Goal: Task Accomplishment & Management: Manage account settings

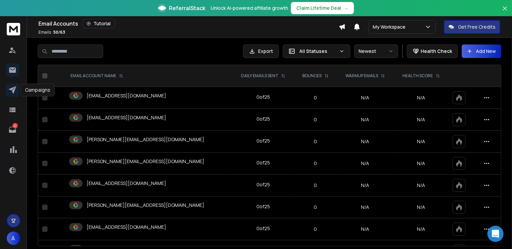
click at [17, 94] on link at bounding box center [12, 89] width 13 height 13
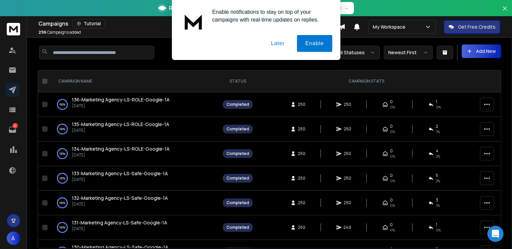
click at [279, 44] on button "Later" at bounding box center [278, 43] width 30 height 17
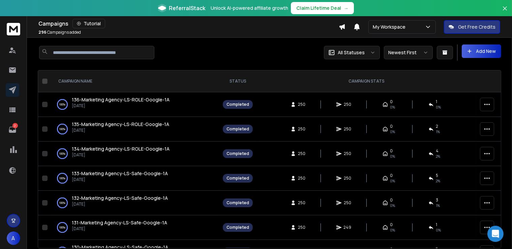
drag, startPoint x: 171, startPoint y: 99, endPoint x: 71, endPoint y: 102, distance: 100.5
click at [71, 102] on div "100 % 136-Marketing Agency-LS-ROLE-Google-1A 3 days ago" at bounding box center [134, 104] width 155 height 16
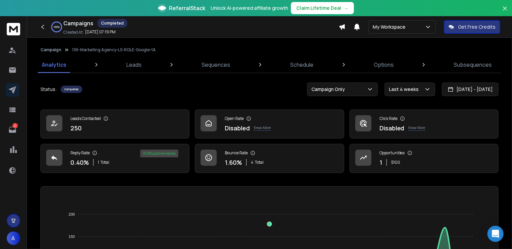
drag, startPoint x: 153, startPoint y: 50, endPoint x: 68, endPoint y: 51, distance: 85.0
click at [68, 51] on div "Campaign 136-Marketing Agency-LS-ROLE-Google-1A" at bounding box center [269, 49] width 458 height 5
click at [44, 29] on icon at bounding box center [43, 27] width 6 height 6
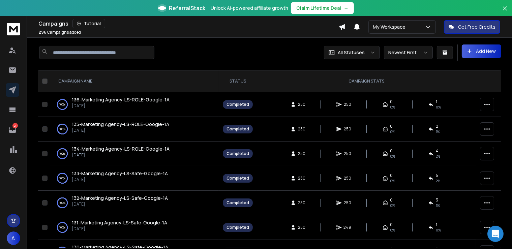
click at [484, 104] on icon "button" at bounding box center [487, 104] width 7 height 7
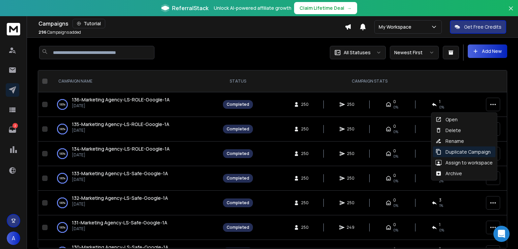
click at [472, 150] on div "Duplicate Campaign" at bounding box center [462, 152] width 55 height 7
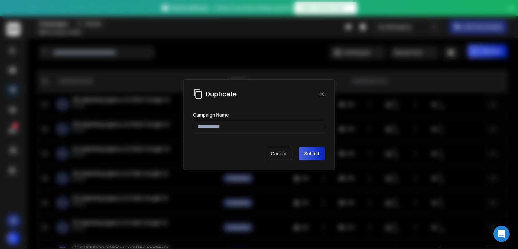
click at [260, 130] on input "text" at bounding box center [259, 126] width 132 height 13
click at [324, 92] on icon at bounding box center [323, 94] width 4 height 4
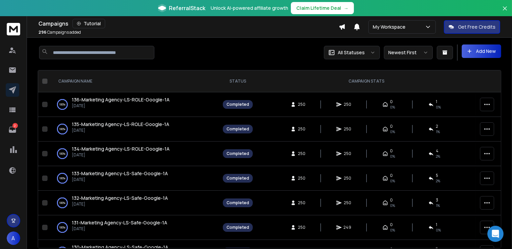
copy span "136-Marketing Agency-LS-ROLE-Google-1A"
drag, startPoint x: 175, startPoint y: 98, endPoint x: 72, endPoint y: 100, distance: 102.9
click at [72, 100] on div "100 % 136-Marketing Agency-LS-ROLE-Google-1A 3 days ago" at bounding box center [134, 104] width 155 height 16
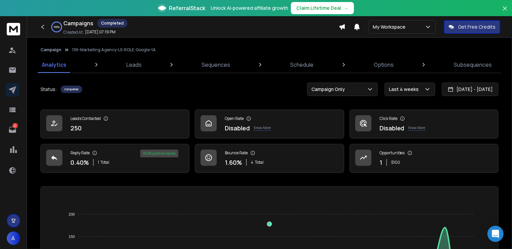
drag, startPoint x: 156, startPoint y: 53, endPoint x: 69, endPoint y: 53, distance: 87.0
click at [69, 53] on div "Campaign 136-Marketing Agency-LS-ROLE-Google-1A" at bounding box center [270, 50] width 464 height 11
copy div "136-Marketing Agency-LS-ROLE-Google-1A"
click at [55, 51] on button "Campaign" at bounding box center [50, 49] width 21 height 5
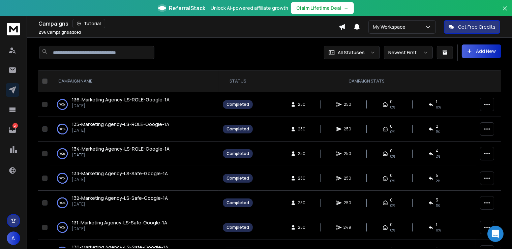
click at [484, 102] on icon "button" at bounding box center [487, 104] width 7 height 7
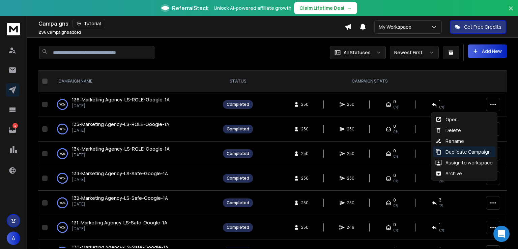
click at [460, 149] on div "Duplicate Campaign" at bounding box center [462, 152] width 55 height 7
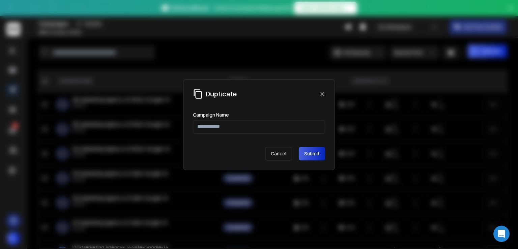
click at [256, 125] on input "text" at bounding box center [259, 126] width 132 height 13
paste input "**********"
click at [204, 127] on input "**********" at bounding box center [259, 126] width 132 height 13
type input "**********"
click at [309, 153] on button "Submit" at bounding box center [312, 153] width 26 height 13
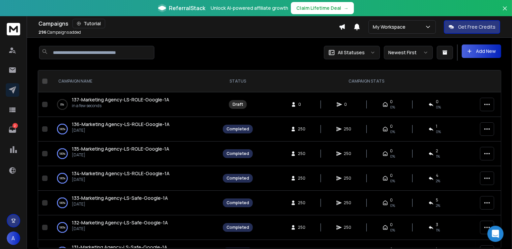
click at [139, 97] on span "137-Marketing Agency-LS-ROLE-Google-1A" at bounding box center [120, 99] width 97 height 6
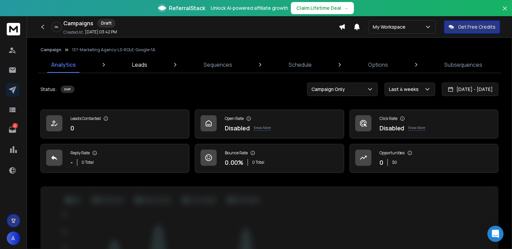
click at [141, 66] on p "Leads" at bounding box center [139, 65] width 15 height 8
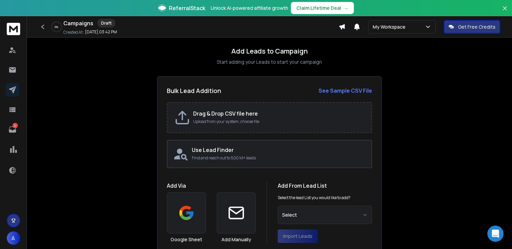
scroll to position [56, 0]
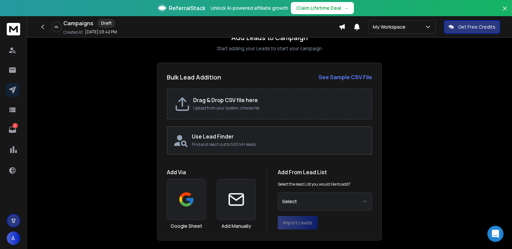
click at [264, 106] on p "Upload from your system, choose file" at bounding box center [279, 108] width 172 height 5
type input "**********"
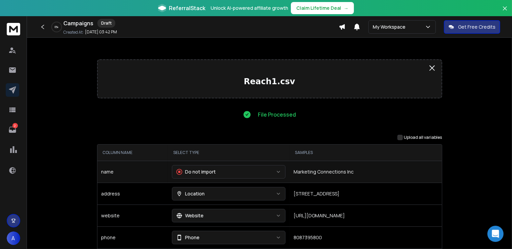
click at [252, 170] on button "Do not import" at bounding box center [229, 171] width 114 height 13
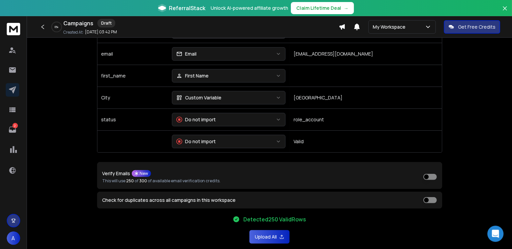
scroll to position [210, 0]
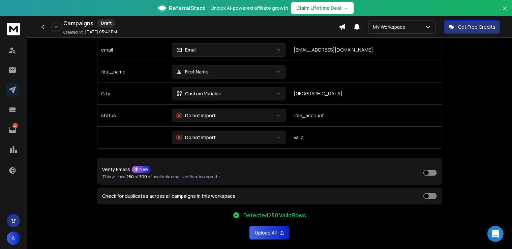
click at [278, 233] on button "Upload All" at bounding box center [270, 232] width 40 height 13
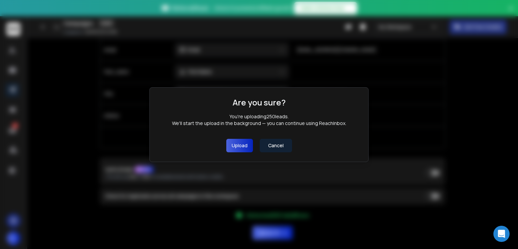
click at [237, 145] on button "Upload" at bounding box center [239, 145] width 27 height 13
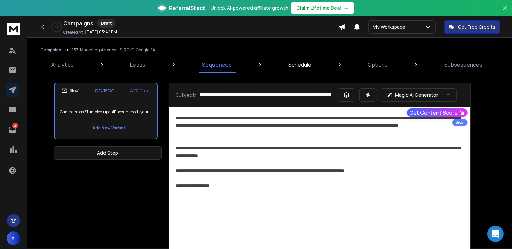
click at [308, 65] on p "Schedule" at bounding box center [299, 65] width 23 height 8
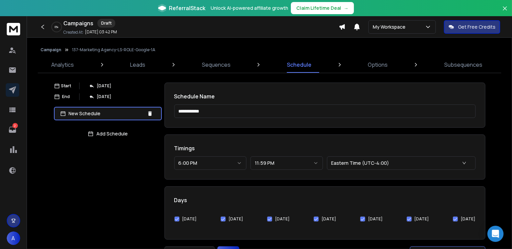
click at [112, 84] on p "Thu Oct 09 2025" at bounding box center [104, 85] width 15 height 5
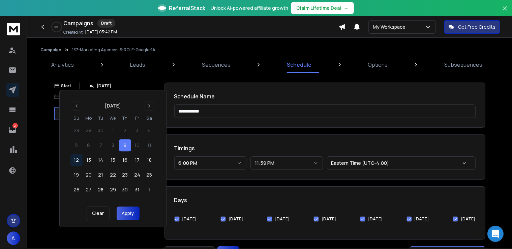
drag, startPoint x: 126, startPoint y: 148, endPoint x: 65, endPoint y: 156, distance: 61.2
click at [65, 155] on div "October 2025 Su Mo Tu We Th Fr Sa 28 29 30 1 2 3 4 5 6 7 8 9 10 11 12 13 14 15 …" at bounding box center [113, 158] width 107 height 137
click at [78, 161] on button "12" at bounding box center [76, 160] width 12 height 12
click at [134, 215] on button "Apply" at bounding box center [128, 213] width 23 height 13
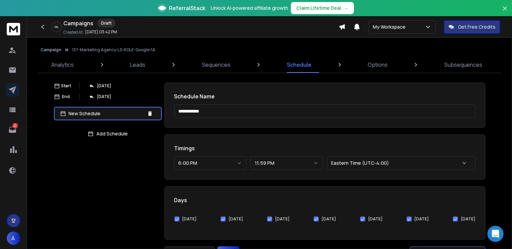
click at [112, 96] on p "Sun Oct 12 2025" at bounding box center [104, 96] width 15 height 5
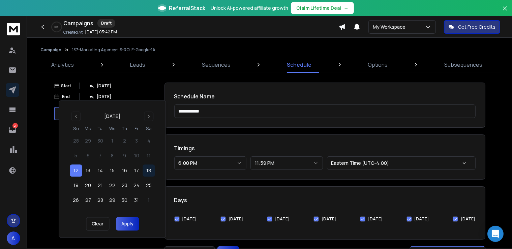
click at [150, 173] on button "18" at bounding box center [149, 171] width 12 height 12
click at [130, 225] on button "Apply" at bounding box center [127, 224] width 23 height 13
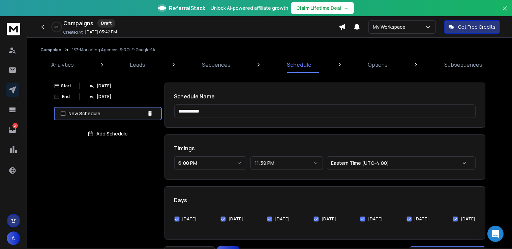
scroll to position [20, 0]
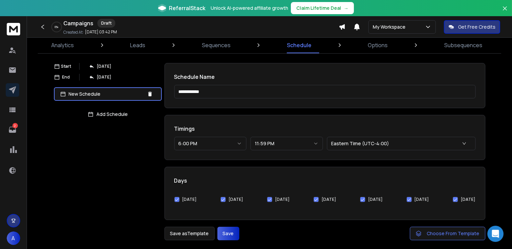
click at [228, 229] on button "Save" at bounding box center [229, 233] width 22 height 13
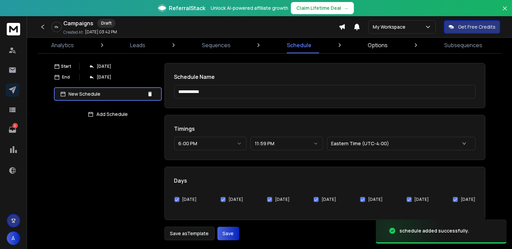
click at [384, 50] on link "Options" at bounding box center [378, 45] width 28 height 16
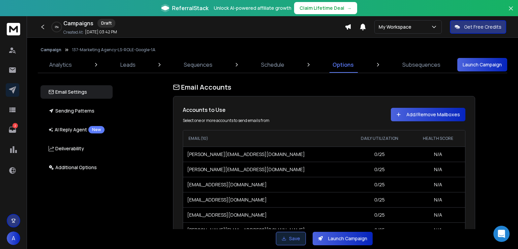
click at [280, 240] on button "Save" at bounding box center [291, 238] width 30 height 13
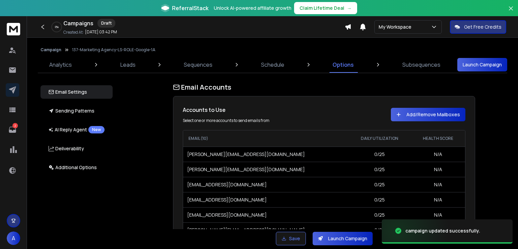
click at [339, 238] on button "Launch Campaign" at bounding box center [343, 238] width 60 height 13
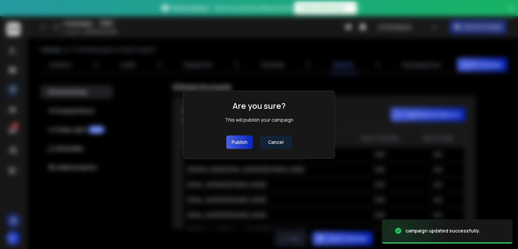
click at [240, 141] on button "Publish" at bounding box center [239, 142] width 27 height 13
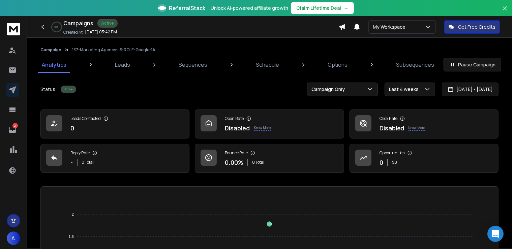
click at [52, 51] on button "Campaign" at bounding box center [50, 49] width 21 height 5
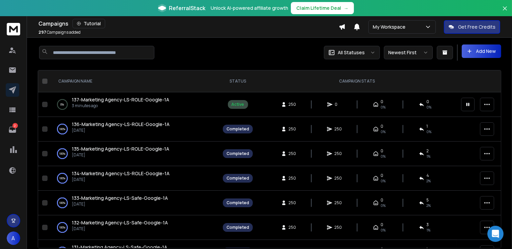
click at [158, 147] on span "135-Marketing Agency-LS-ROLE-Google-1A" at bounding box center [120, 149] width 97 height 6
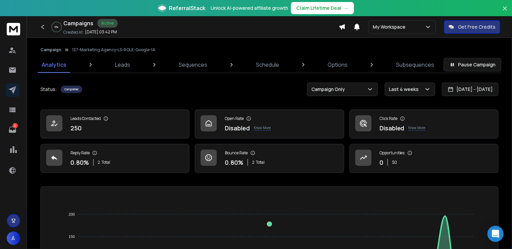
drag, startPoint x: 72, startPoint y: 50, endPoint x: 154, endPoint y: 51, distance: 82.0
click at [154, 51] on div "Campaign 137-Marketing Agency-LS-ROLE-Google-1A" at bounding box center [269, 49] width 458 height 5
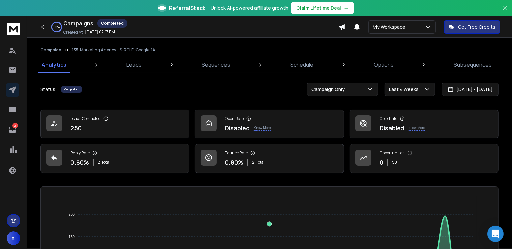
click at [83, 49] on p "135-Marketing Agency-LS-ROLE-Google-1A" at bounding box center [113, 49] width 83 height 5
drag, startPoint x: 70, startPoint y: 49, endPoint x: 160, endPoint y: 51, distance: 89.0
click at [160, 51] on div "Campaign 135-Marketing Agency-LS-ROLE-Google-1A" at bounding box center [269, 49] width 458 height 5
copy p "135-Marketing Agency-LS-ROLE-Google-1A"
click at [51, 51] on button "Campaign" at bounding box center [50, 49] width 21 height 5
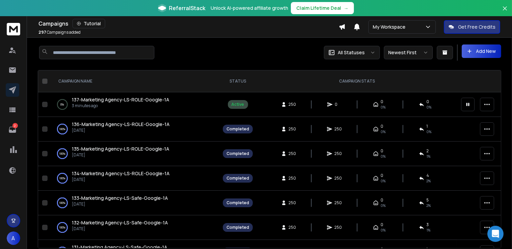
click at [487, 154] on button "button" at bounding box center [487, 153] width 14 height 13
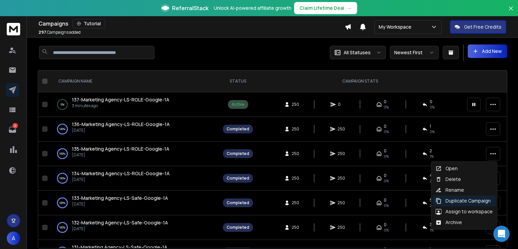
click at [475, 200] on div "Duplicate Campaign" at bounding box center [462, 201] width 55 height 7
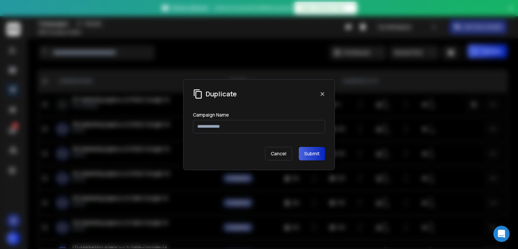
click at [252, 126] on input "text" at bounding box center [259, 126] width 132 height 13
paste input "**********"
click at [202, 127] on input "**********" at bounding box center [259, 126] width 132 height 13
drag, startPoint x: 266, startPoint y: 127, endPoint x: 254, endPoint y: 126, distance: 11.8
click at [254, 126] on input "**********" at bounding box center [259, 126] width 132 height 13
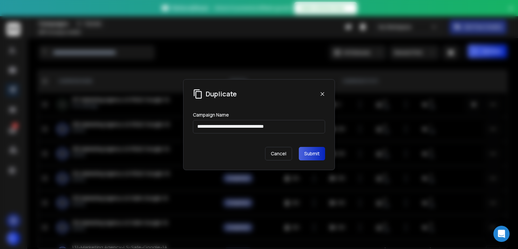
type input "**********"
click at [315, 153] on button "Submit" at bounding box center [312, 153] width 26 height 13
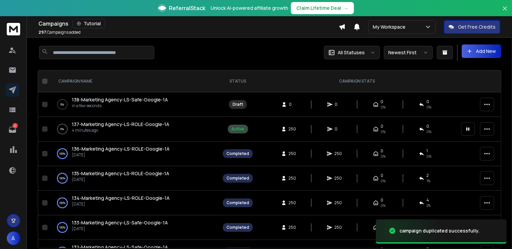
click at [151, 100] on span "138-Marketing Agency-LS-Safe-Google-1A" at bounding box center [120, 99] width 96 height 6
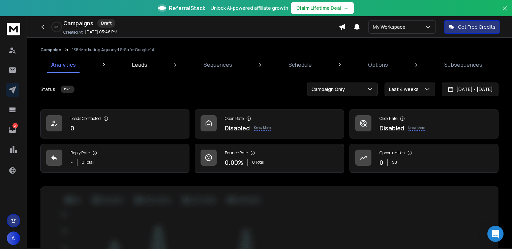
click at [136, 62] on p "Leads" at bounding box center [139, 65] width 15 height 8
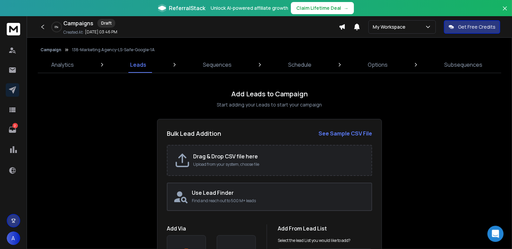
click at [262, 153] on h2 "Drag & Drop CSV file here" at bounding box center [279, 156] width 172 height 8
type input "**********"
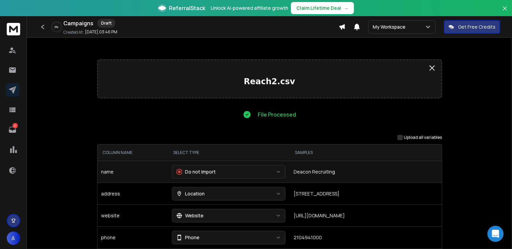
click at [229, 166] on button "Do not import" at bounding box center [229, 171] width 114 height 13
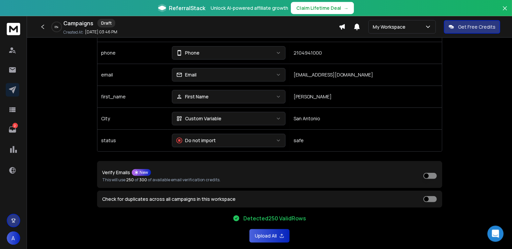
scroll to position [188, 0]
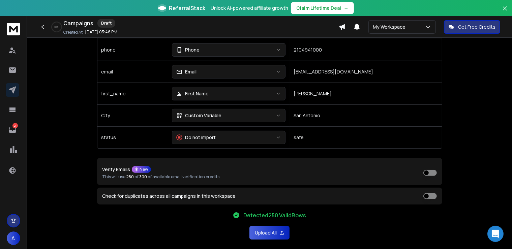
click at [258, 229] on button "Upload All" at bounding box center [270, 232] width 40 height 13
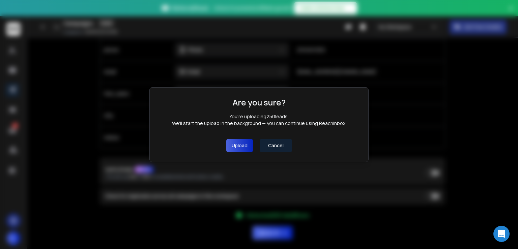
click at [241, 148] on button "Upload" at bounding box center [239, 145] width 27 height 13
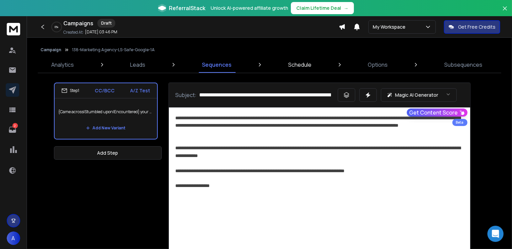
click at [299, 66] on p "Schedule" at bounding box center [299, 65] width 23 height 8
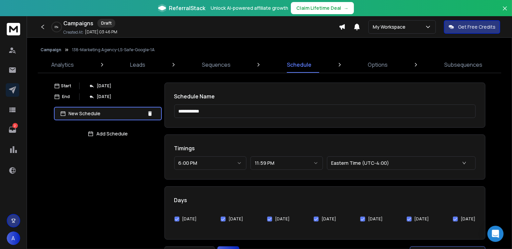
click at [112, 86] on p "Thu Oct 09 2025" at bounding box center [104, 85] width 15 height 5
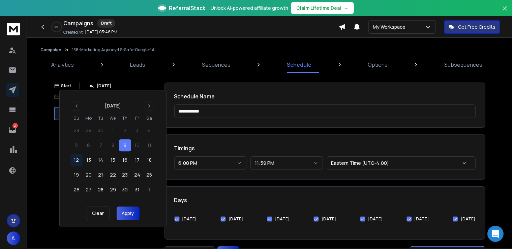
click at [79, 160] on button "12" at bounding box center [76, 160] width 12 height 12
click at [123, 218] on button "Apply" at bounding box center [128, 213] width 23 height 13
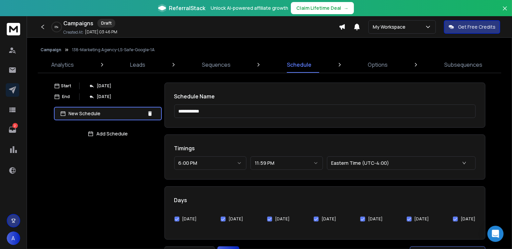
click at [112, 96] on p "Sun Oct 12 2025" at bounding box center [104, 96] width 15 height 5
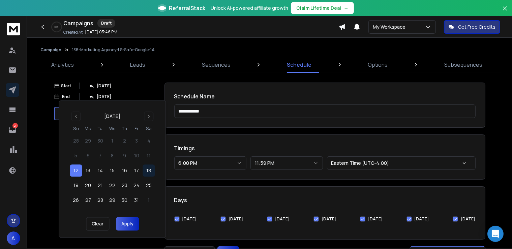
click at [150, 170] on button "18" at bounding box center [149, 171] width 12 height 12
click at [132, 225] on button "Apply" at bounding box center [127, 224] width 23 height 13
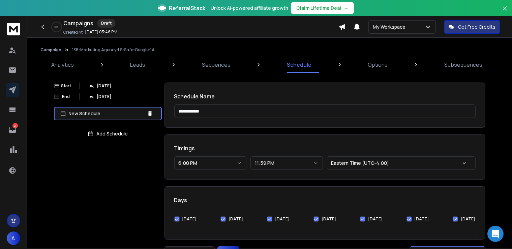
scroll to position [20, 0]
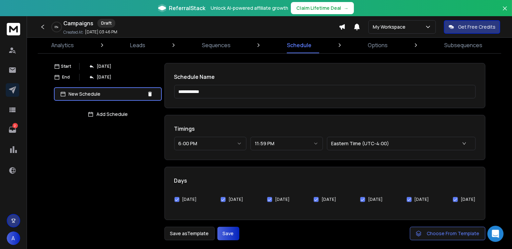
click at [227, 234] on button "Save" at bounding box center [229, 233] width 22 height 13
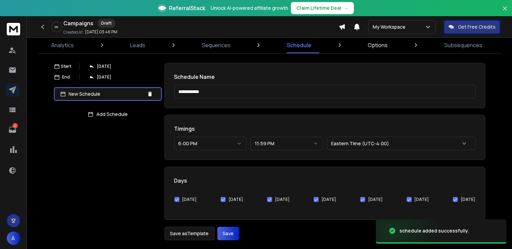
click at [380, 49] on p "Options" at bounding box center [378, 45] width 20 height 8
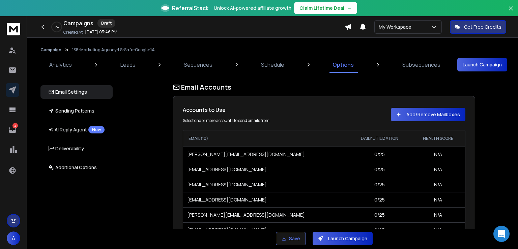
click at [355, 240] on button "Launch Campaign" at bounding box center [343, 238] width 60 height 13
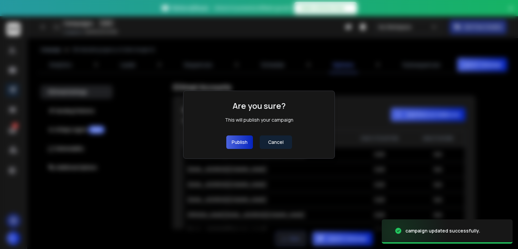
click at [238, 142] on button "Publish" at bounding box center [239, 142] width 27 height 13
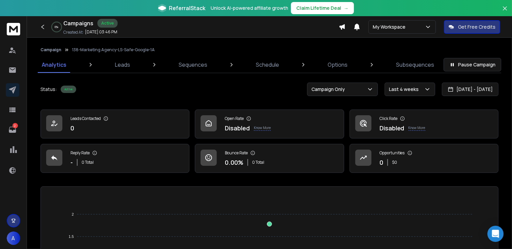
click at [50, 50] on button "Campaign" at bounding box center [50, 49] width 21 height 5
